Goal: Communication & Community: Answer question/provide support

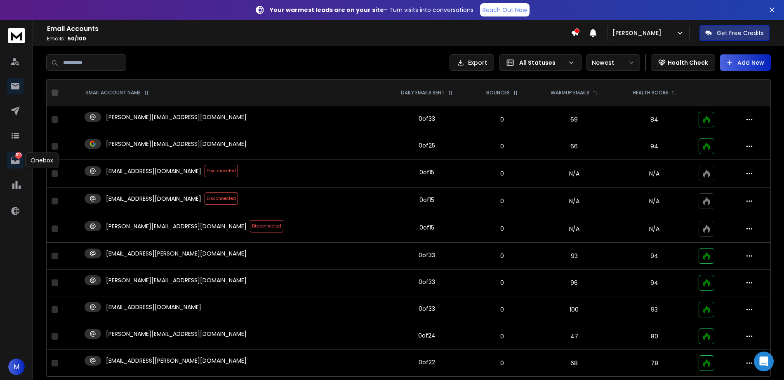
click at [10, 160] on icon at bounding box center [15, 161] width 10 height 10
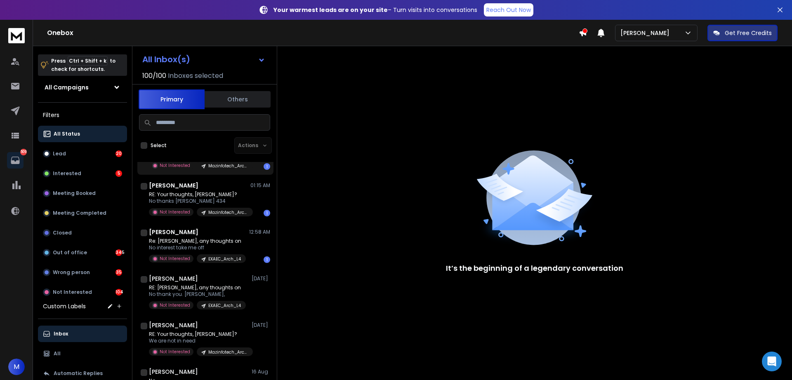
scroll to position [52, 0]
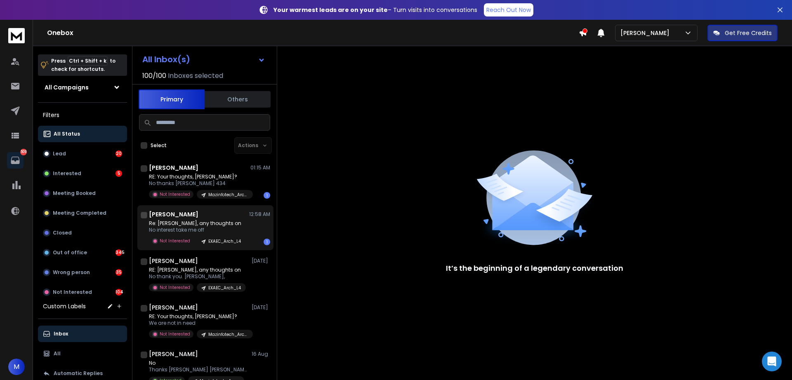
click at [214, 221] on p "Re: [PERSON_NAME], any thoughts on" at bounding box center [197, 223] width 97 height 7
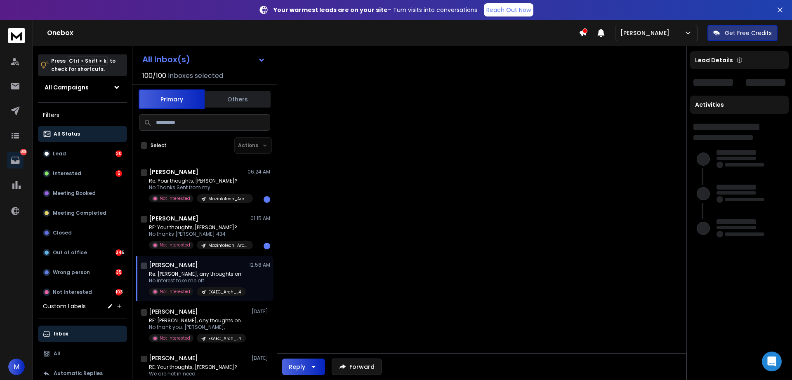
scroll to position [0, 0]
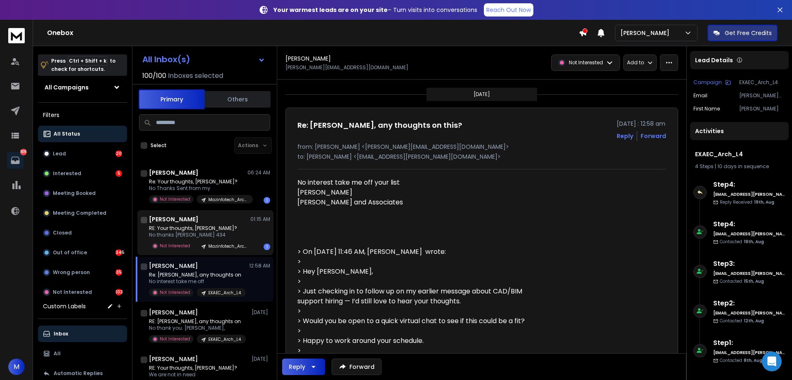
click at [204, 228] on p "RE: Your thoughts, [PERSON_NAME]?" at bounding box center [198, 228] width 99 height 7
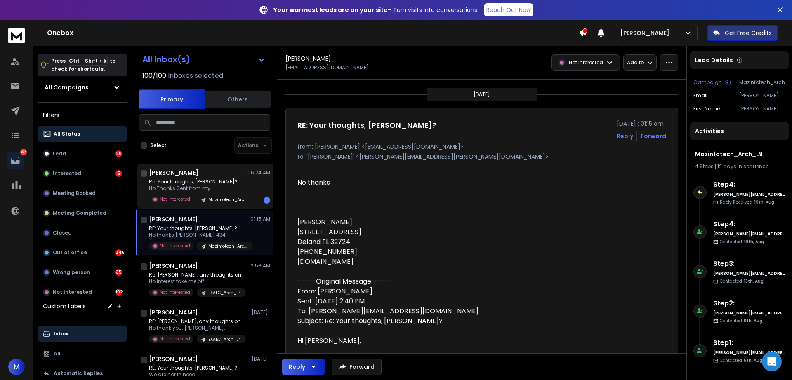
click at [200, 179] on p "Re: Your thoughts, [PERSON_NAME]?" at bounding box center [198, 182] width 99 height 7
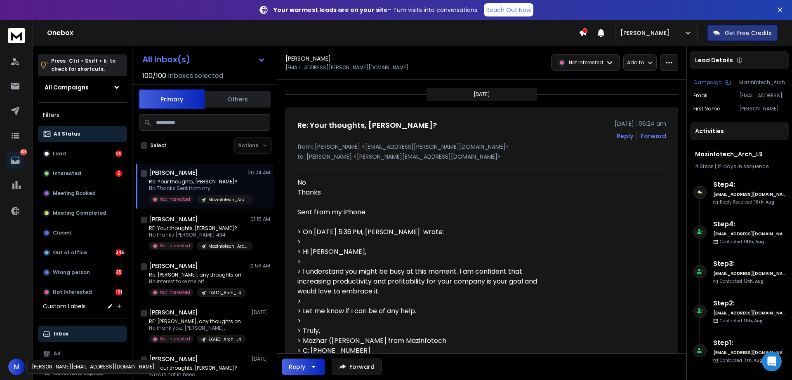
click at [20, 368] on span "M" at bounding box center [16, 367] width 17 height 17
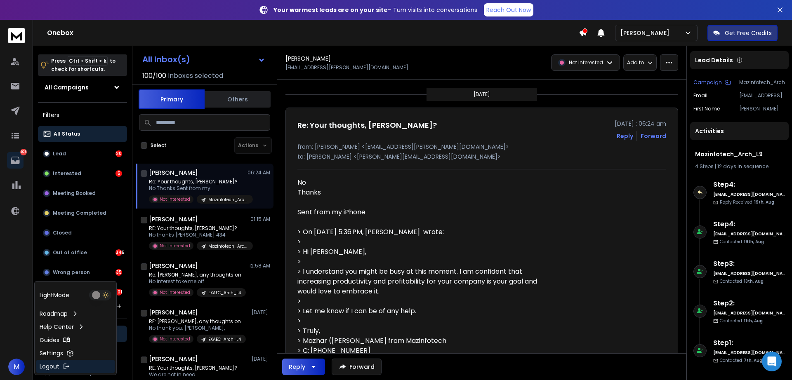
click at [59, 364] on p "Logout" at bounding box center [50, 367] width 20 height 8
